Goal: Information Seeking & Learning: Check status

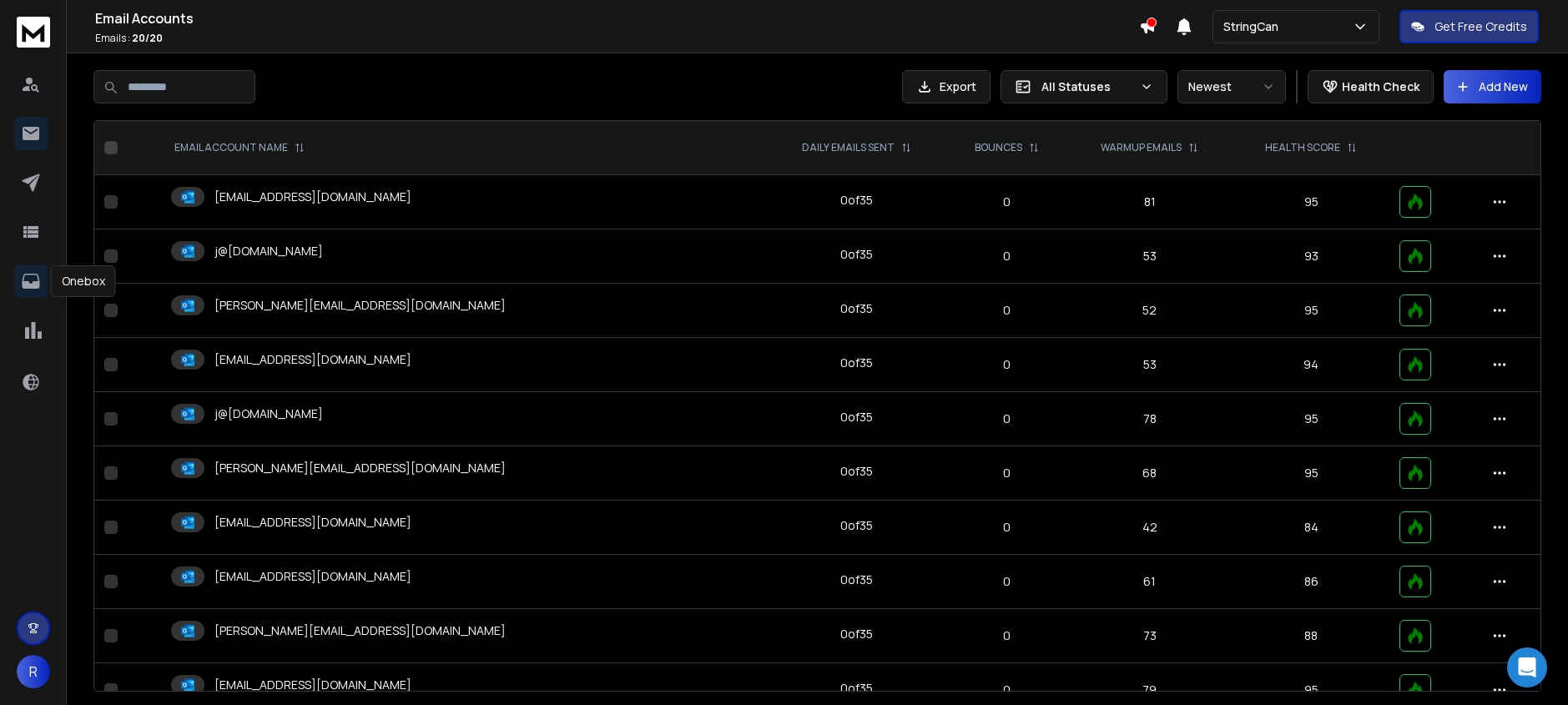
click at [28, 277] on icon at bounding box center [31, 281] width 20 height 20
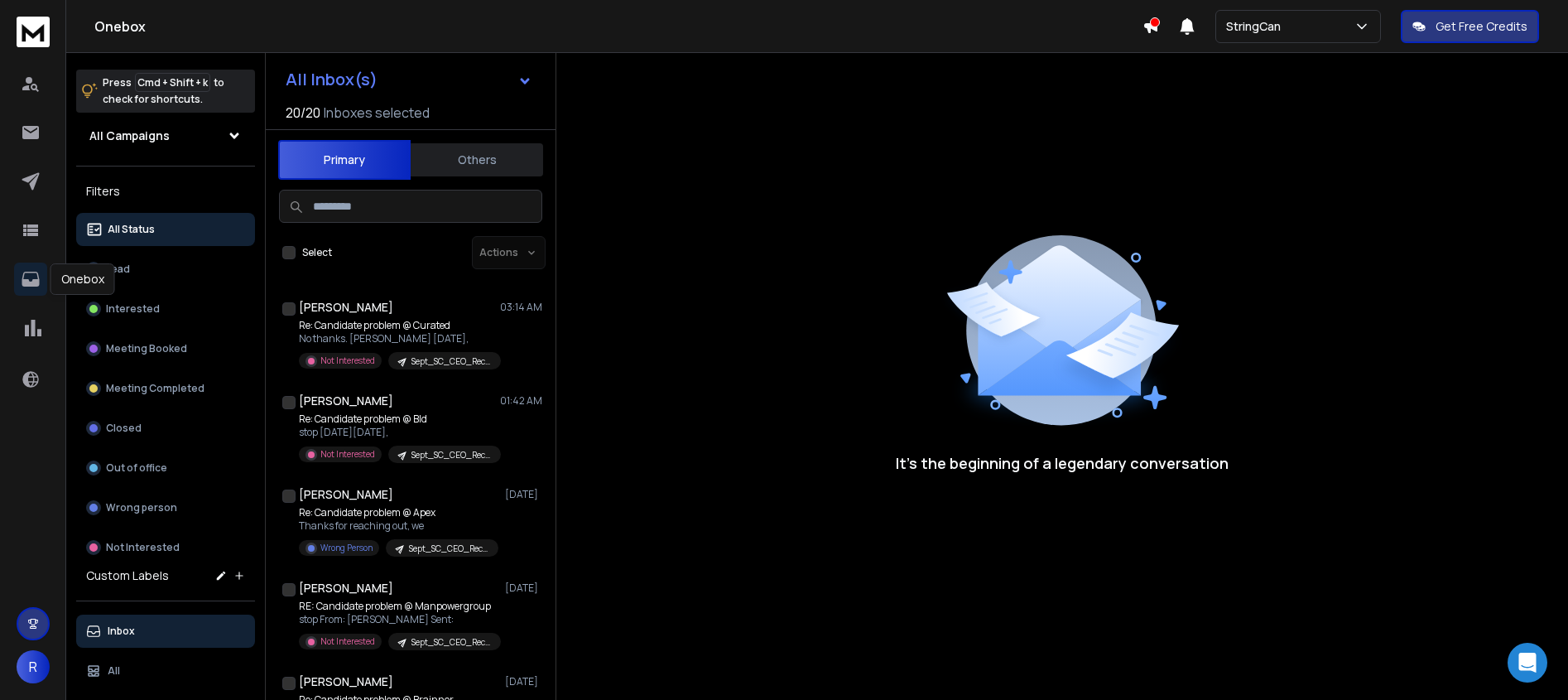
click at [488, 157] on button "Others" at bounding box center [476, 159] width 132 height 36
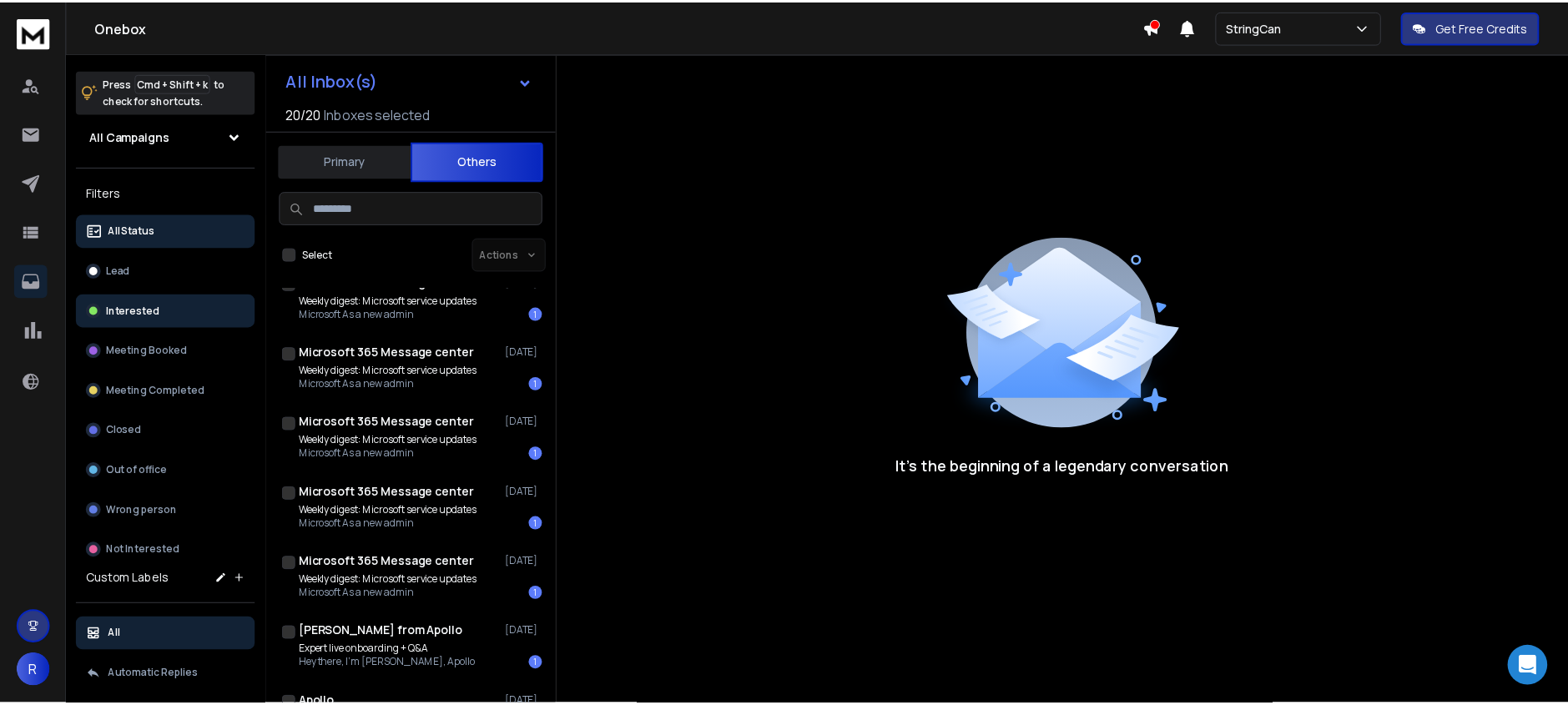
scroll to position [3013, 0]
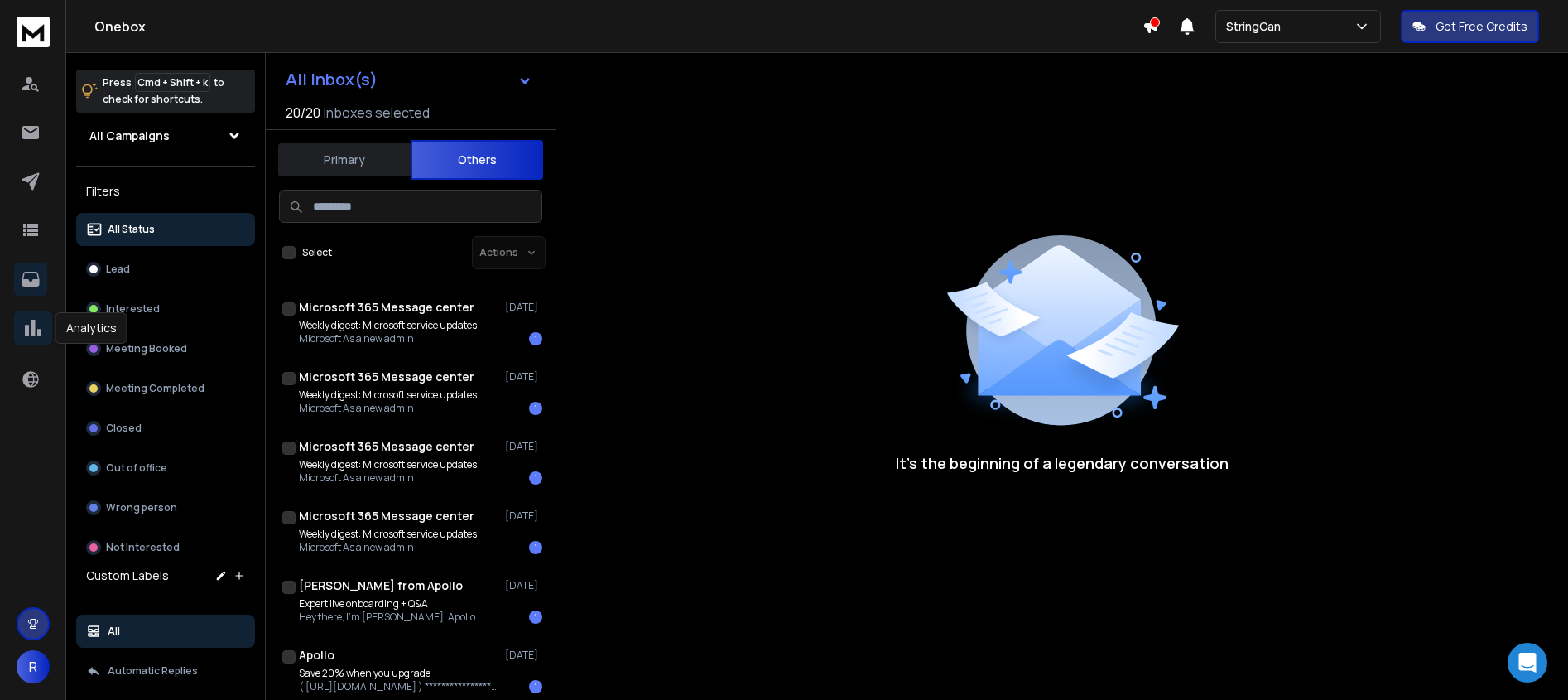
click at [30, 330] on icon at bounding box center [33, 328] width 17 height 17
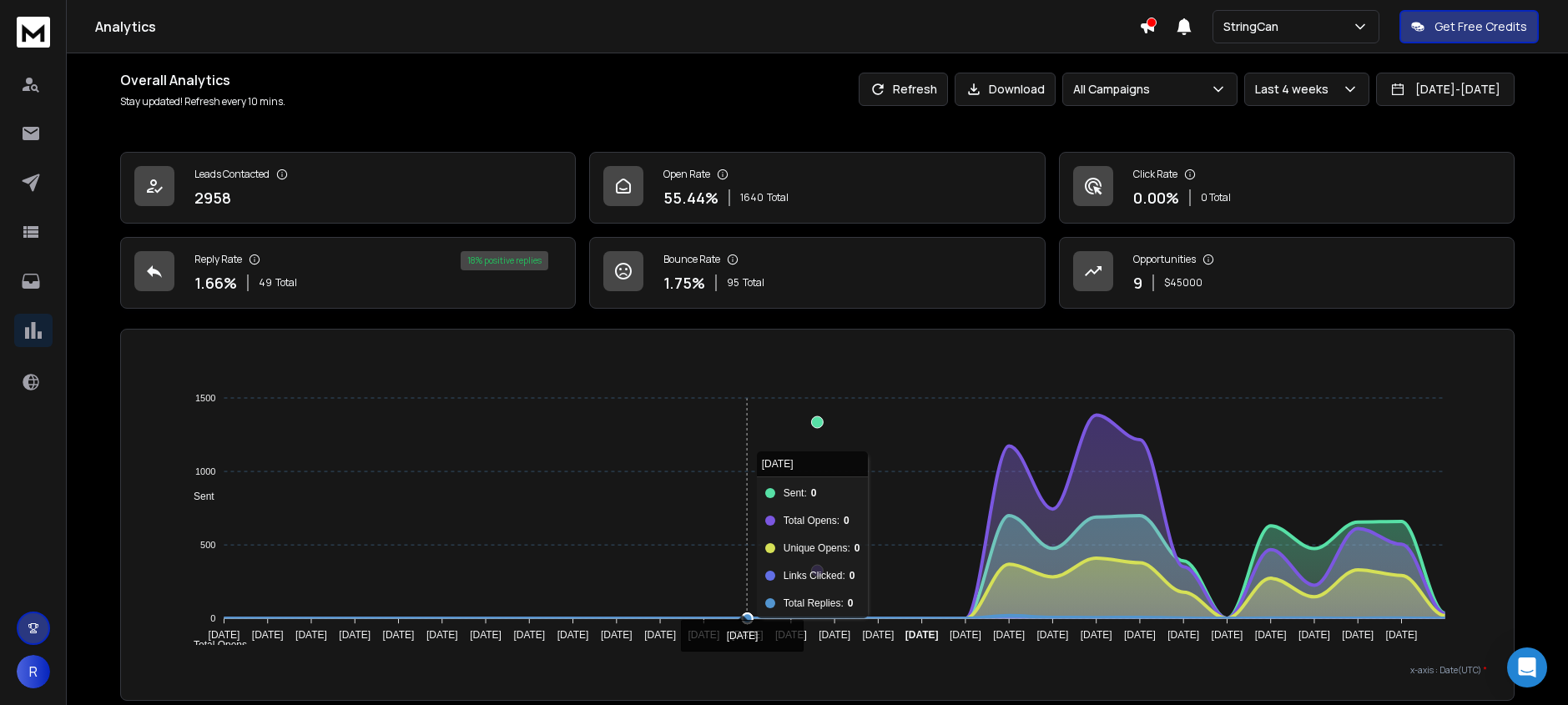
click at [753, 488] on foreignobject "Sent Total Opens Unique Opens Links Clicked Total Replies" at bounding box center [817, 499] width 1272 height 292
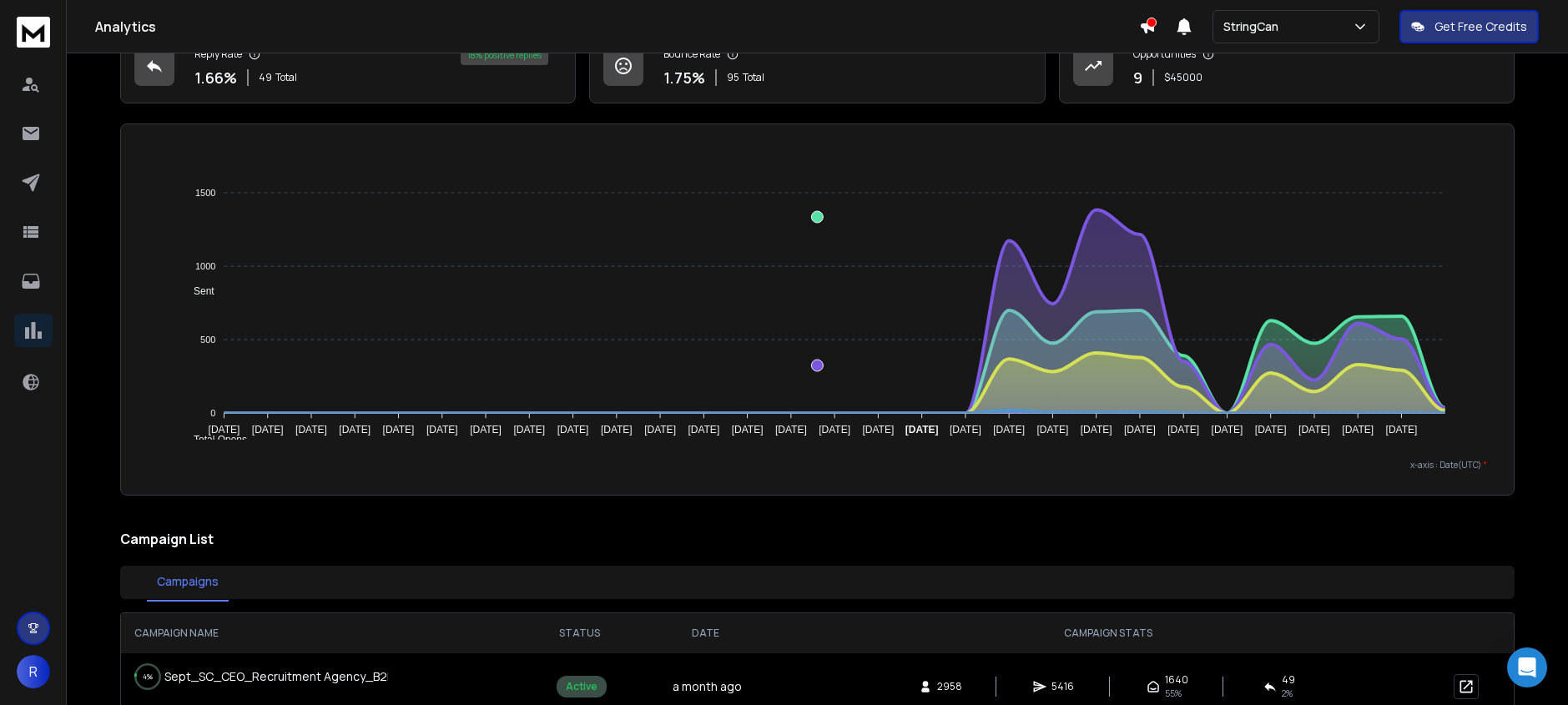
scroll to position [238, 0]
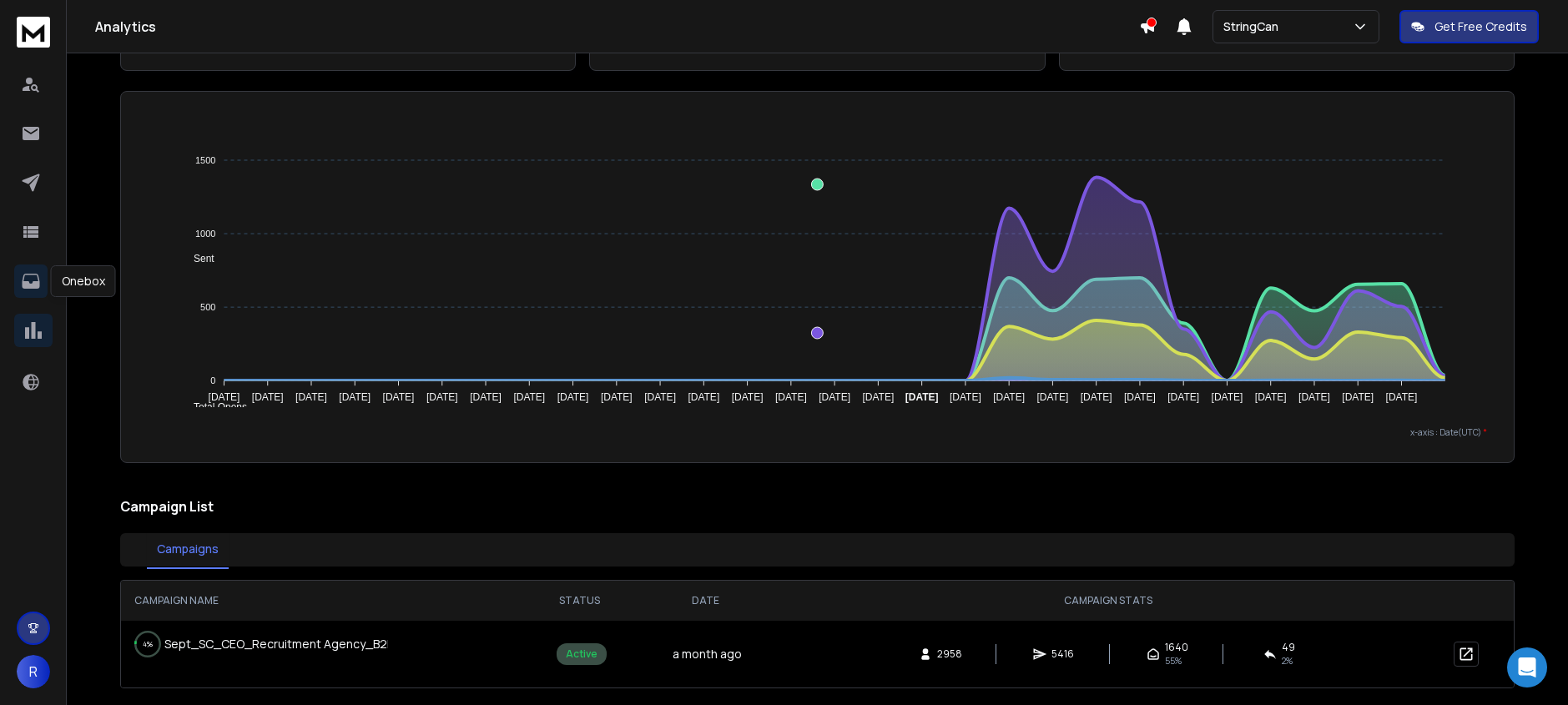
click at [34, 274] on icon at bounding box center [31, 281] width 20 height 20
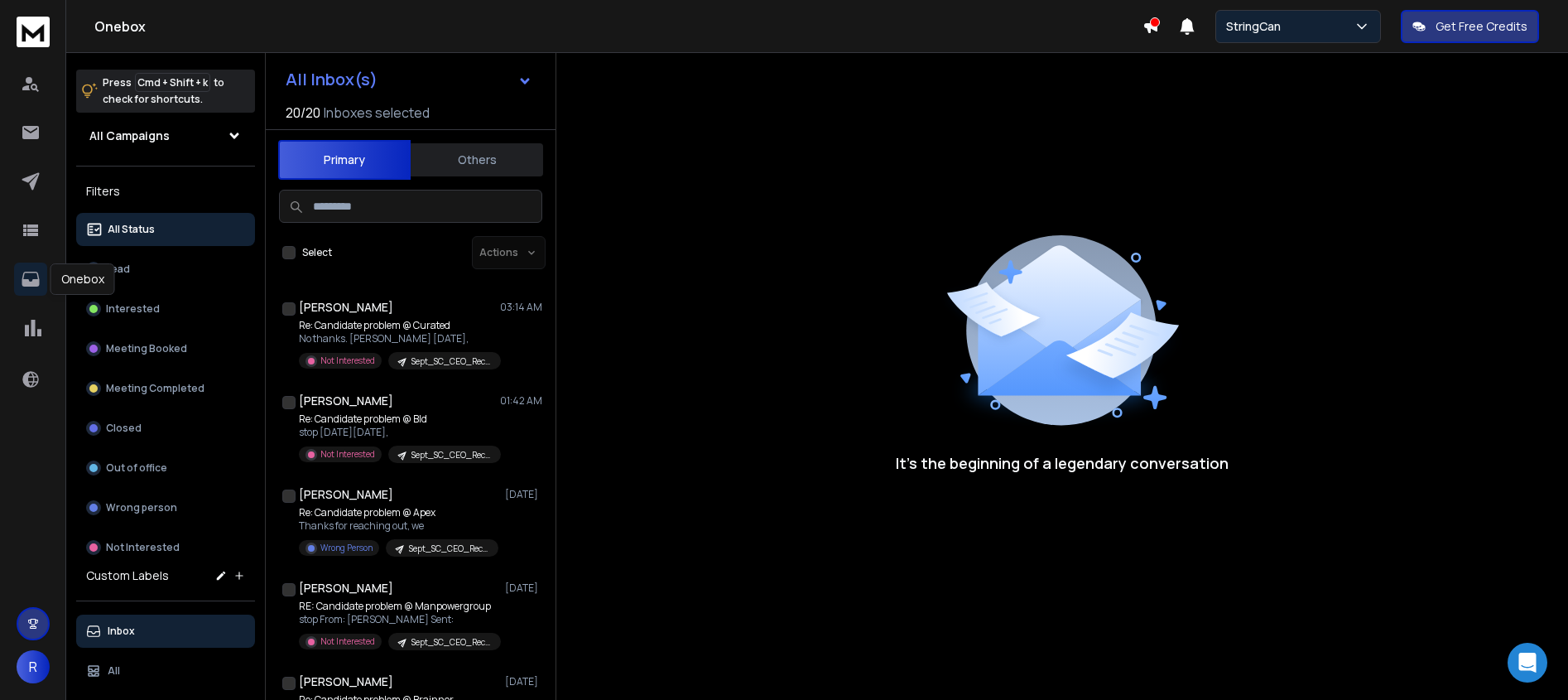
click at [1255, 26] on p "StringCan" at bounding box center [1257, 27] width 61 height 17
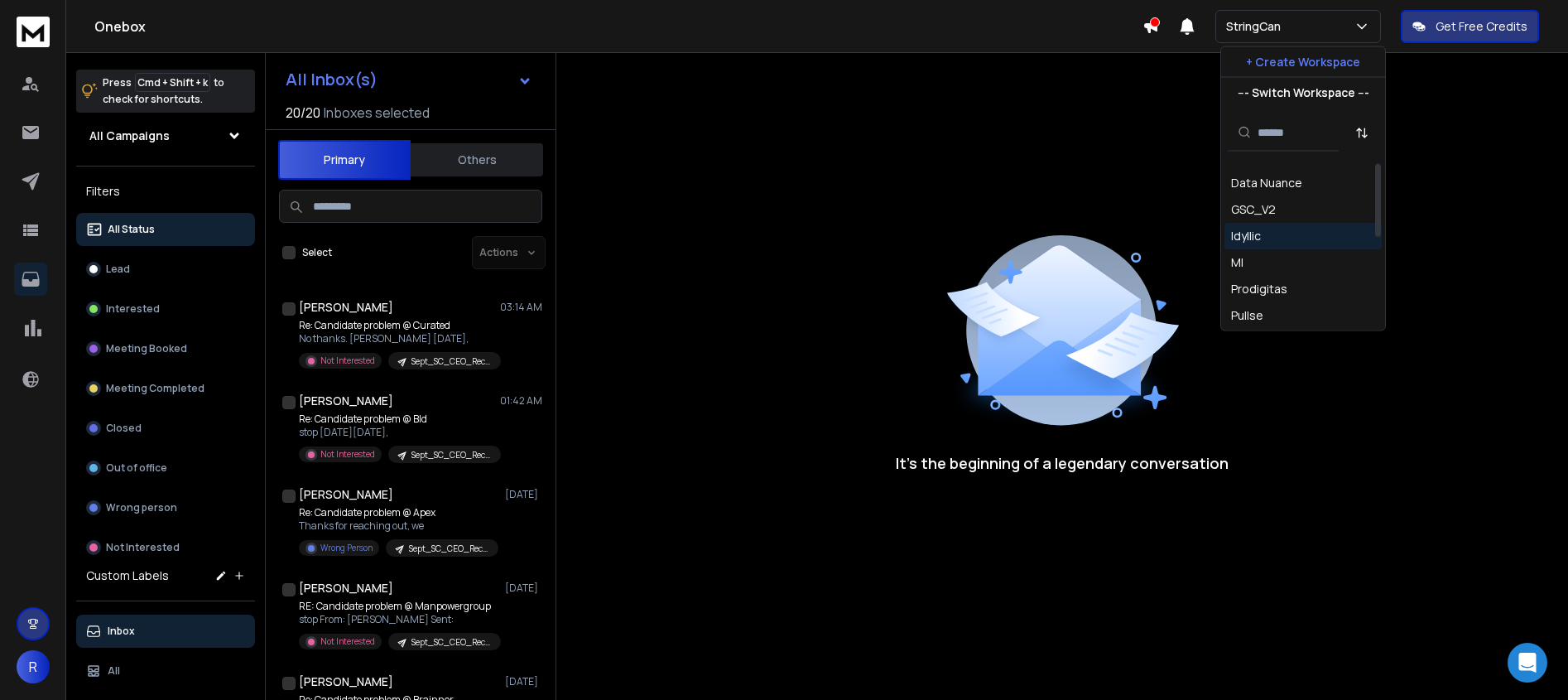
scroll to position [205, 0]
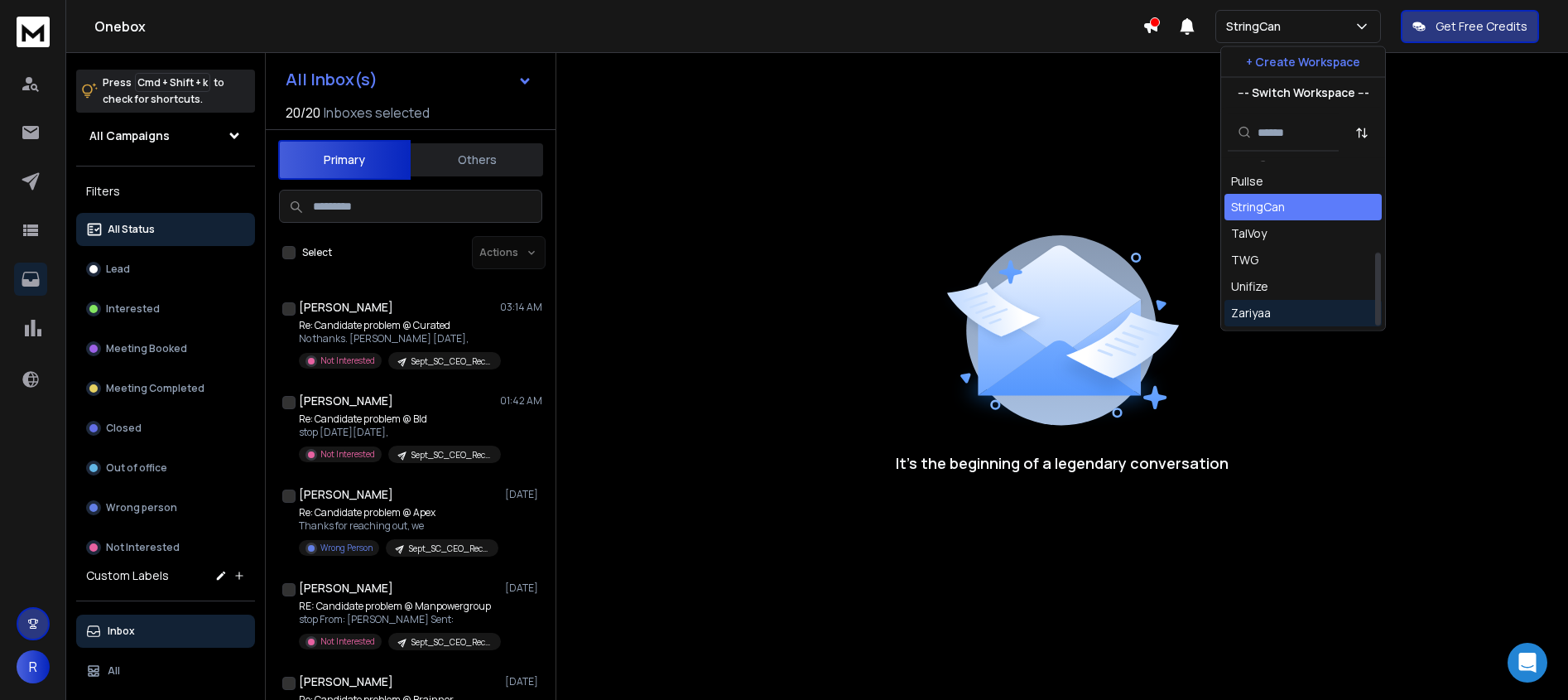
click at [1273, 303] on div "Zariyaa" at bounding box center [1303, 313] width 157 height 27
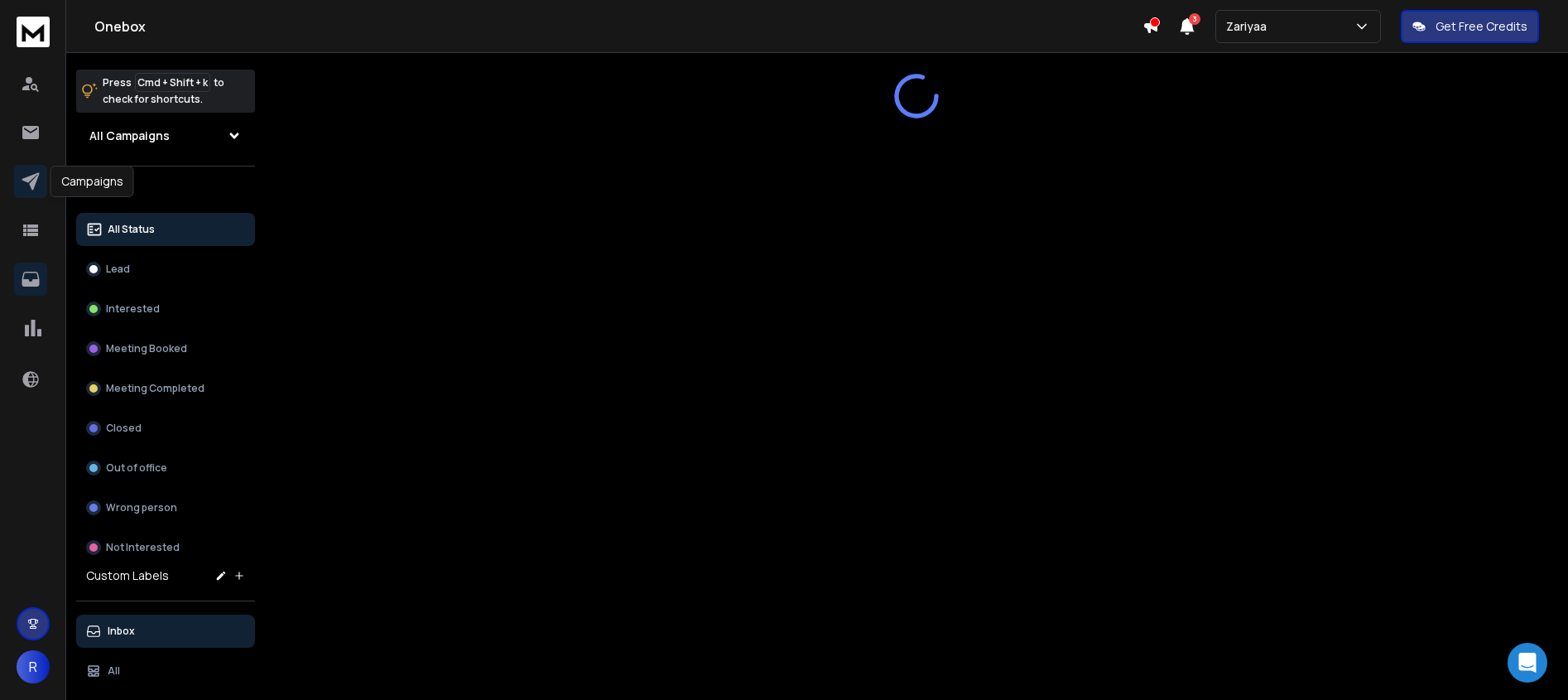
click at [36, 170] on link at bounding box center [30, 181] width 33 height 33
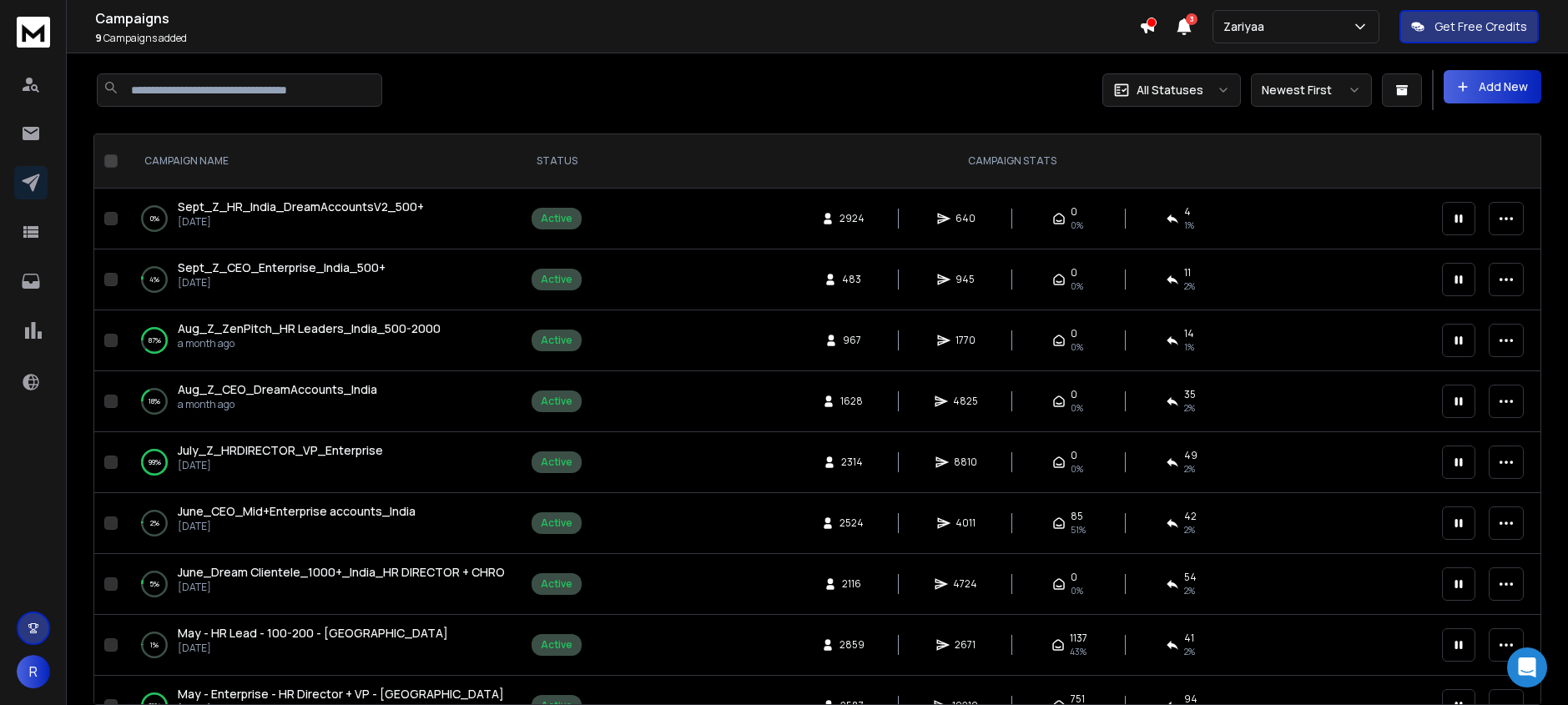
click at [355, 202] on span "Sept_Z_HR_India_DreamAccountsV2_500+" at bounding box center [301, 206] width 247 height 16
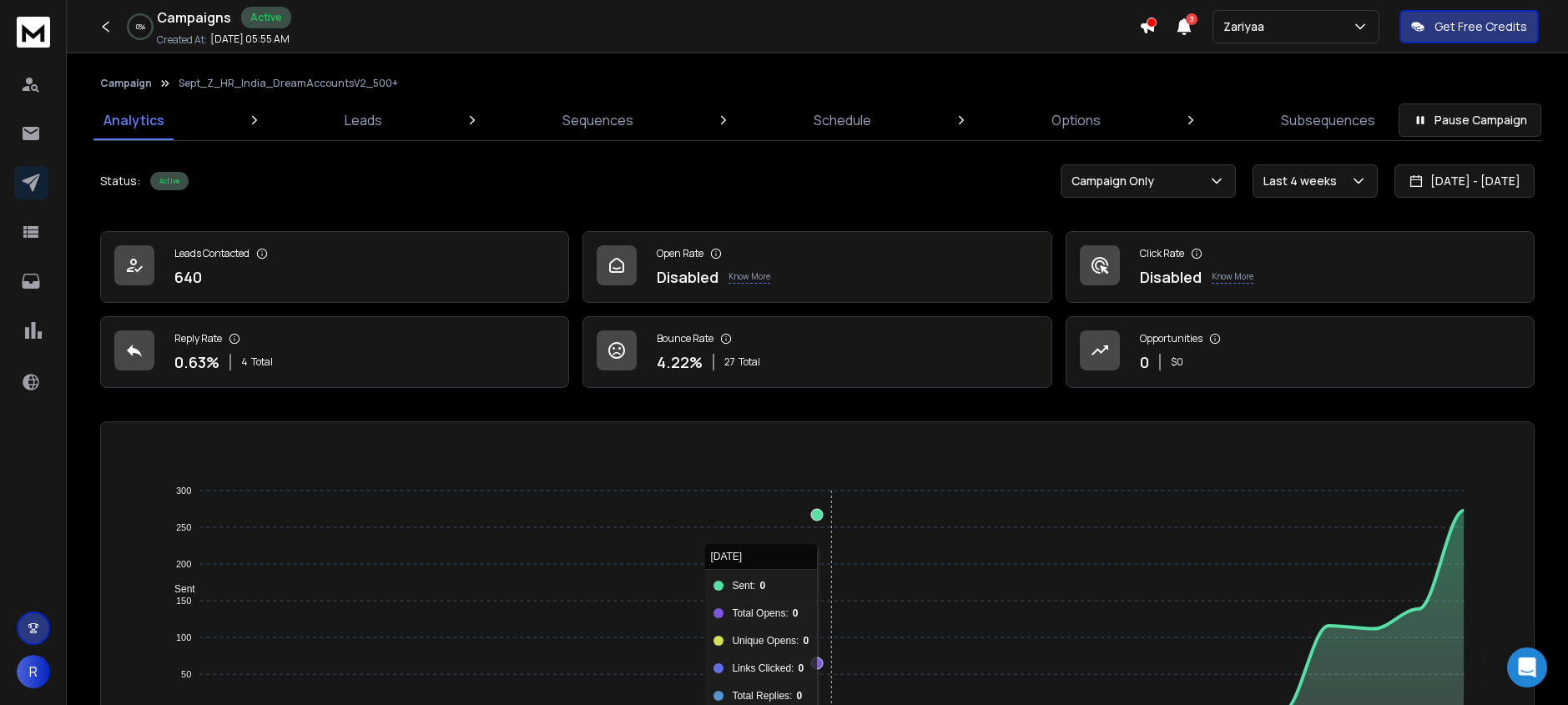
click at [813, 538] on foreignobject "Sent Total Opens Unique Opens Links Clicked Total Replies" at bounding box center [817, 592] width 1310 height 292
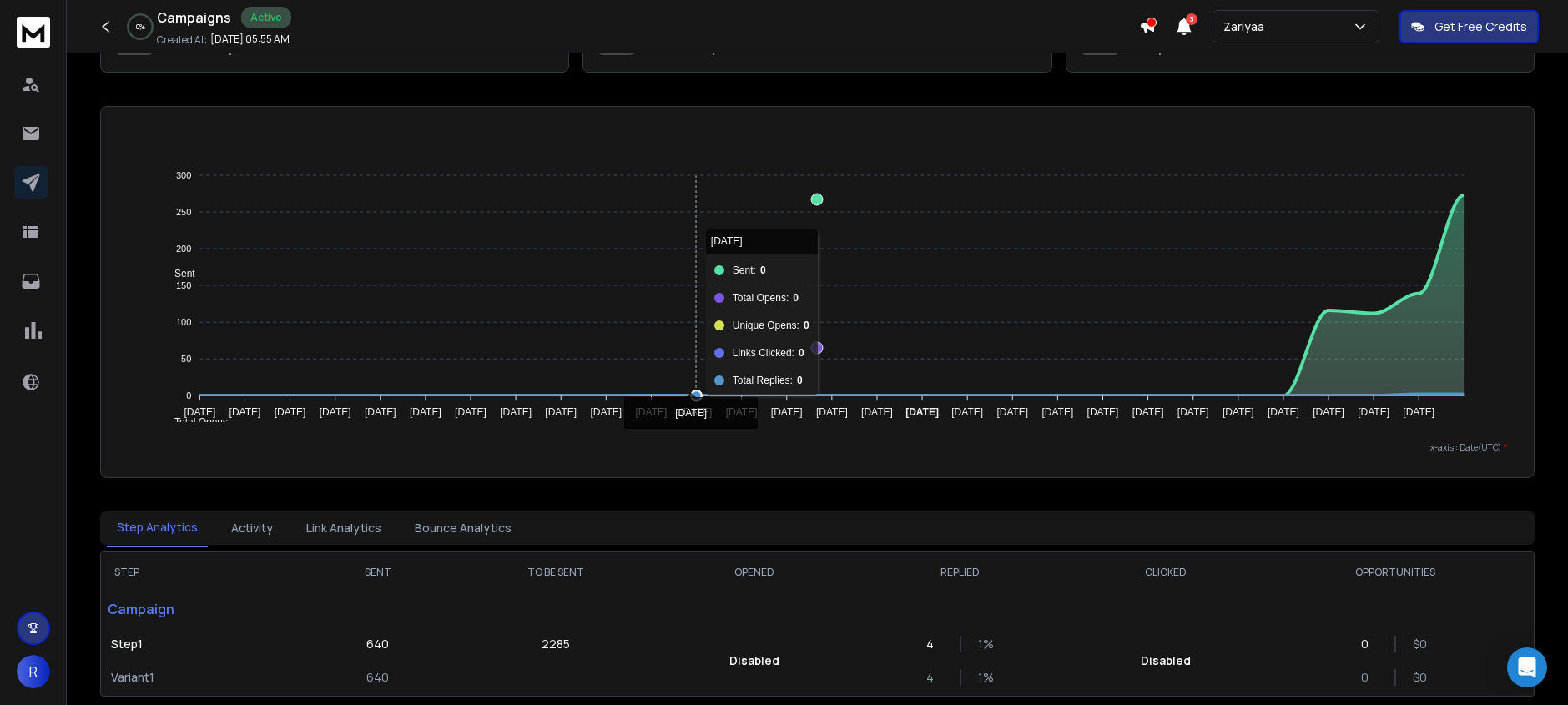
scroll to position [337, 0]
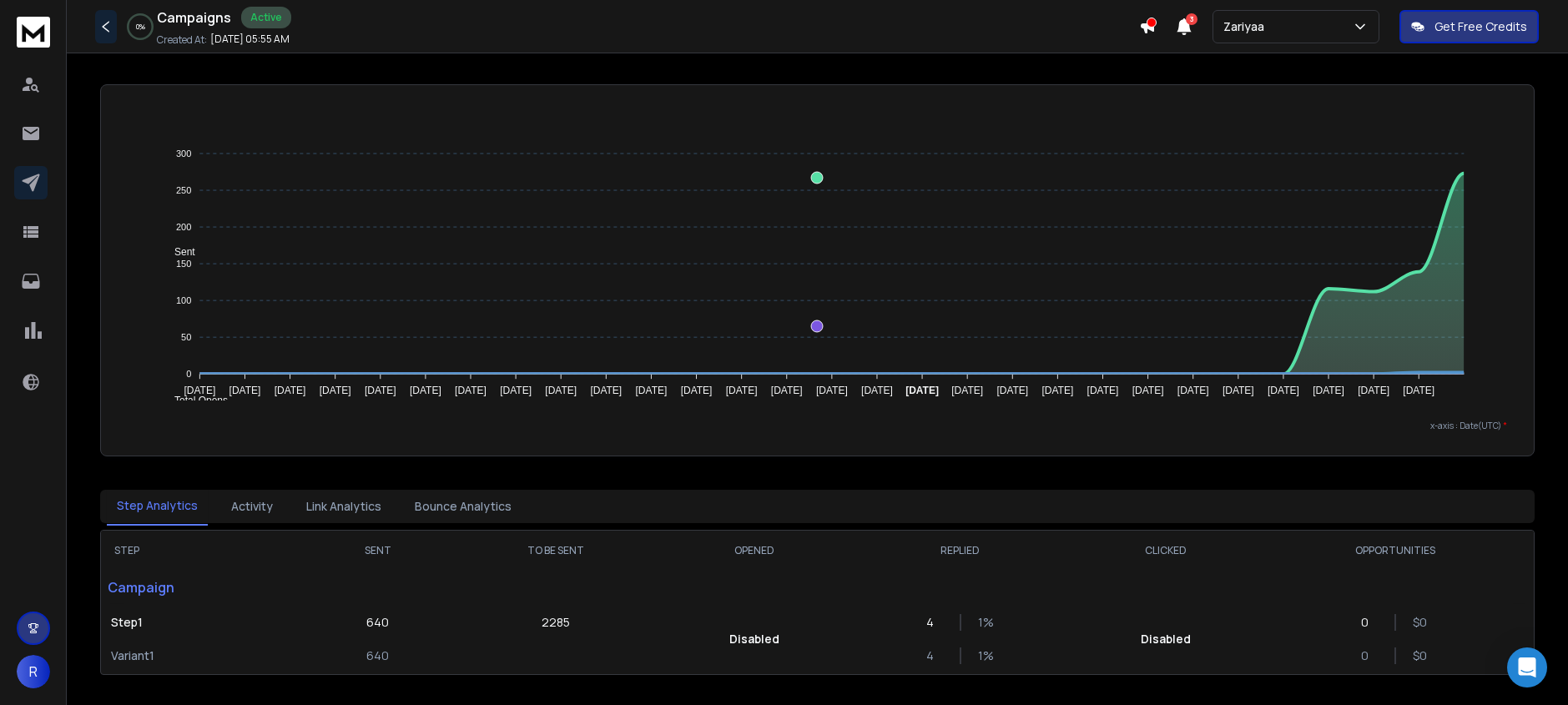
click at [112, 29] on icon at bounding box center [106, 27] width 15 height 15
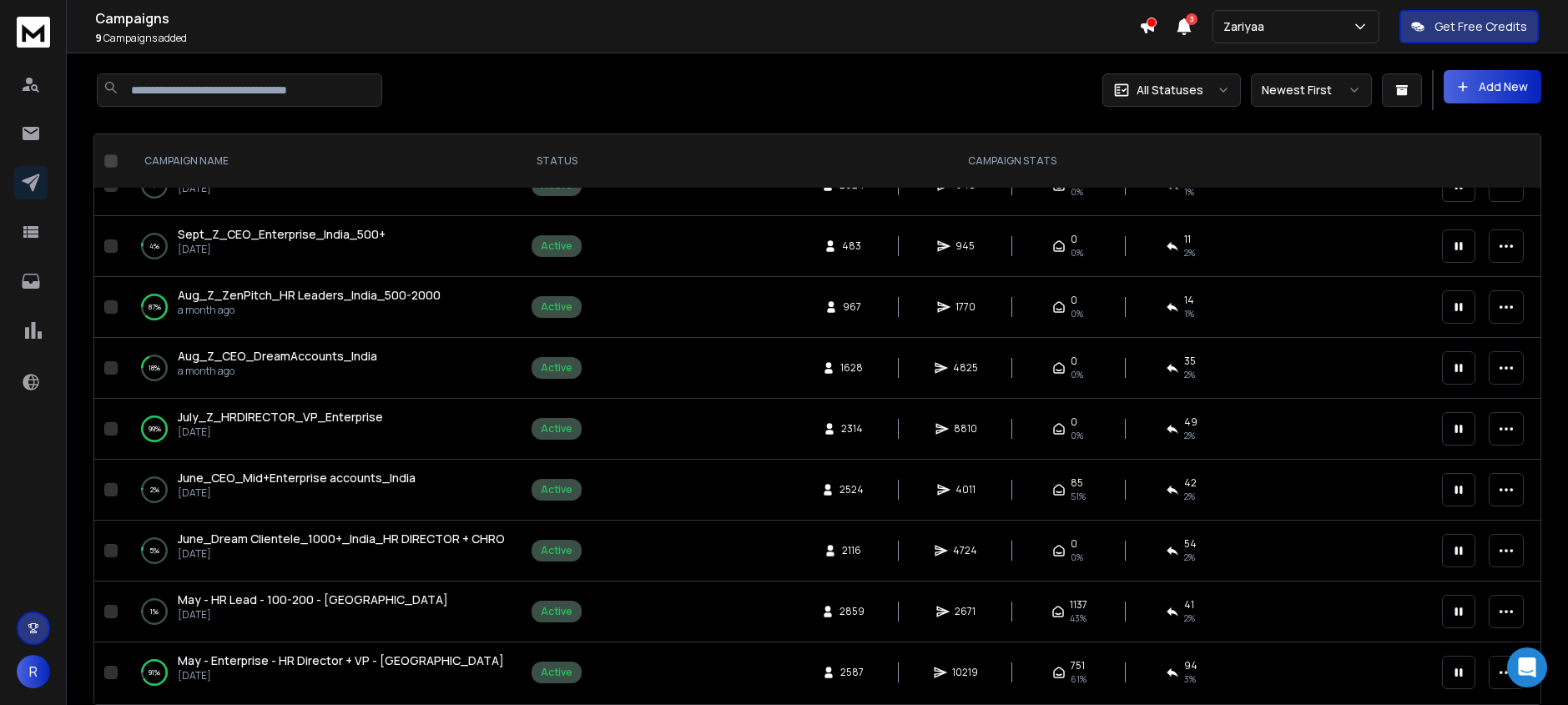
scroll to position [45, 0]
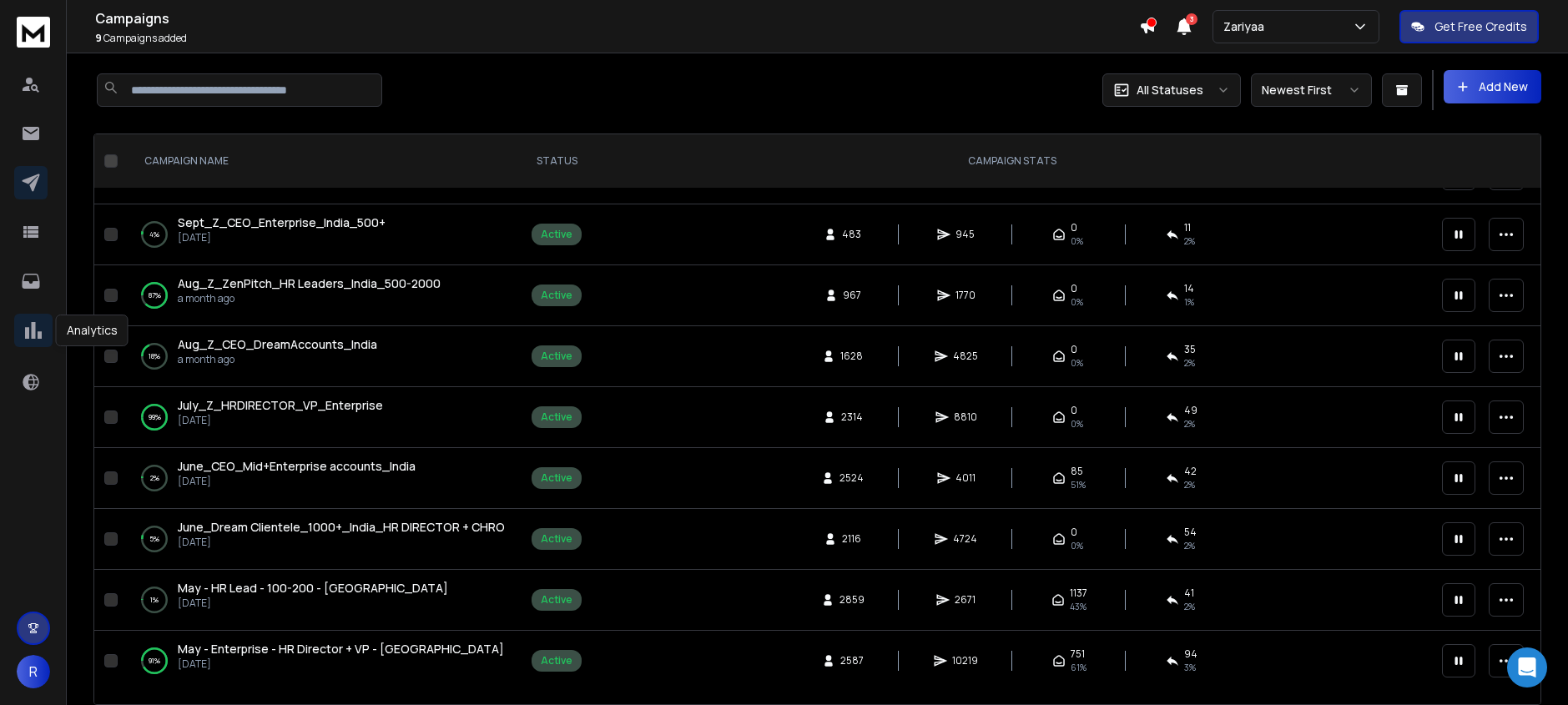
click at [30, 336] on icon at bounding box center [33, 330] width 25 height 25
